Goal: Task Accomplishment & Management: Use online tool/utility

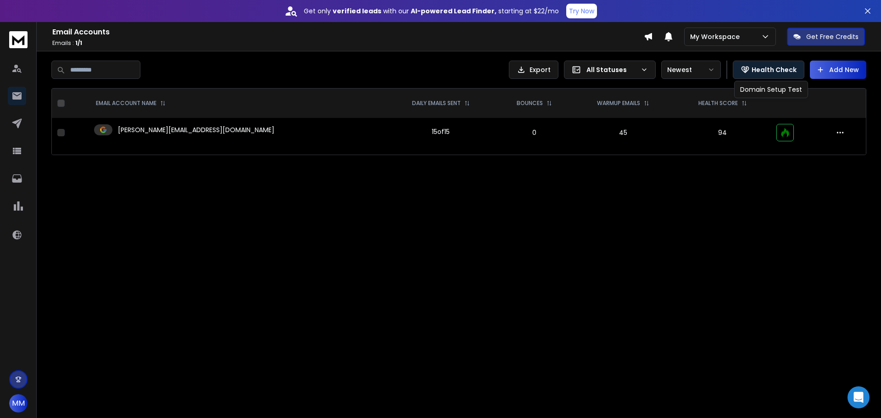
click at [763, 71] on p "Health Check" at bounding box center [774, 69] width 45 height 9
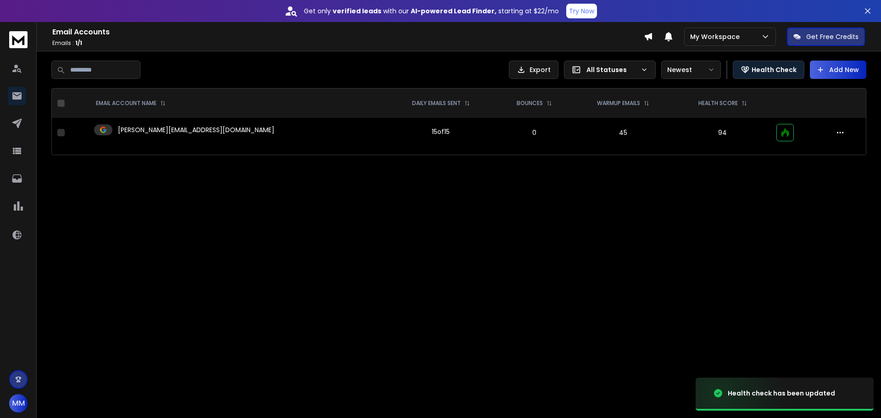
click at [675, 134] on td "94" at bounding box center [723, 132] width 96 height 29
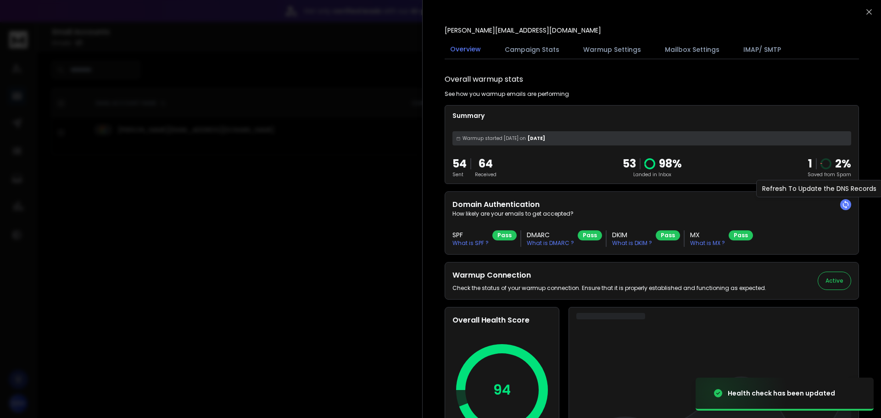
click at [842, 206] on icon at bounding box center [845, 204] width 9 height 9
click at [839, 277] on button "Active" at bounding box center [835, 281] width 34 height 18
click at [838, 281] on button "Active" at bounding box center [835, 281] width 34 height 18
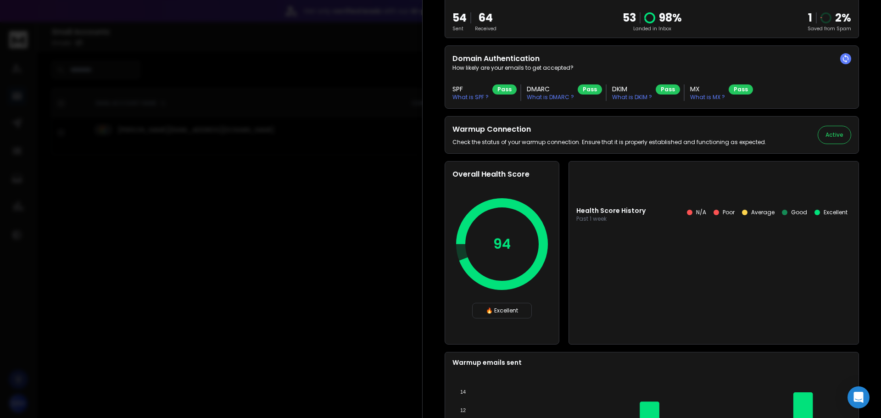
scroll to position [122, 0]
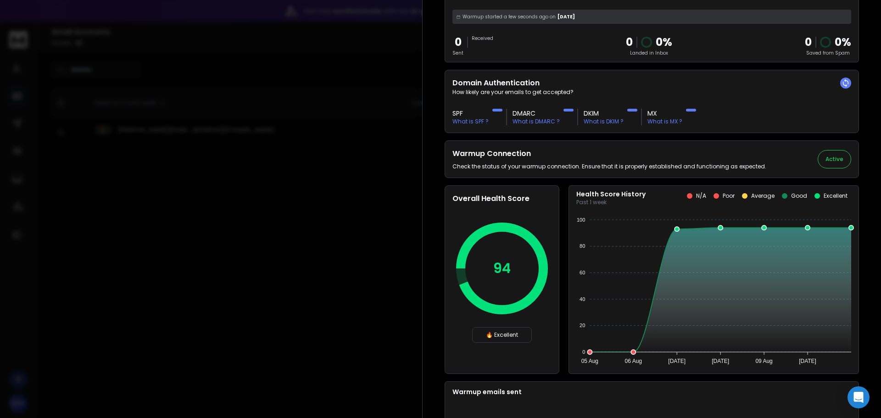
click at [191, 248] on div at bounding box center [440, 209] width 881 height 418
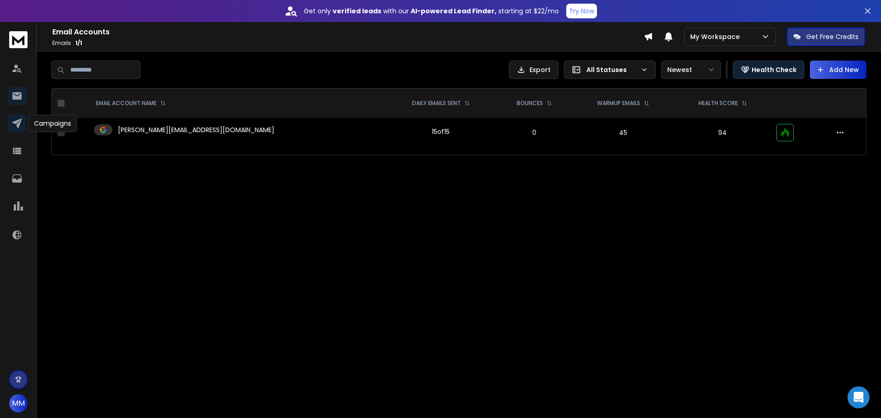
click at [21, 125] on icon at bounding box center [16, 123] width 11 height 11
